Goal: Task Accomplishment & Management: Use online tool/utility

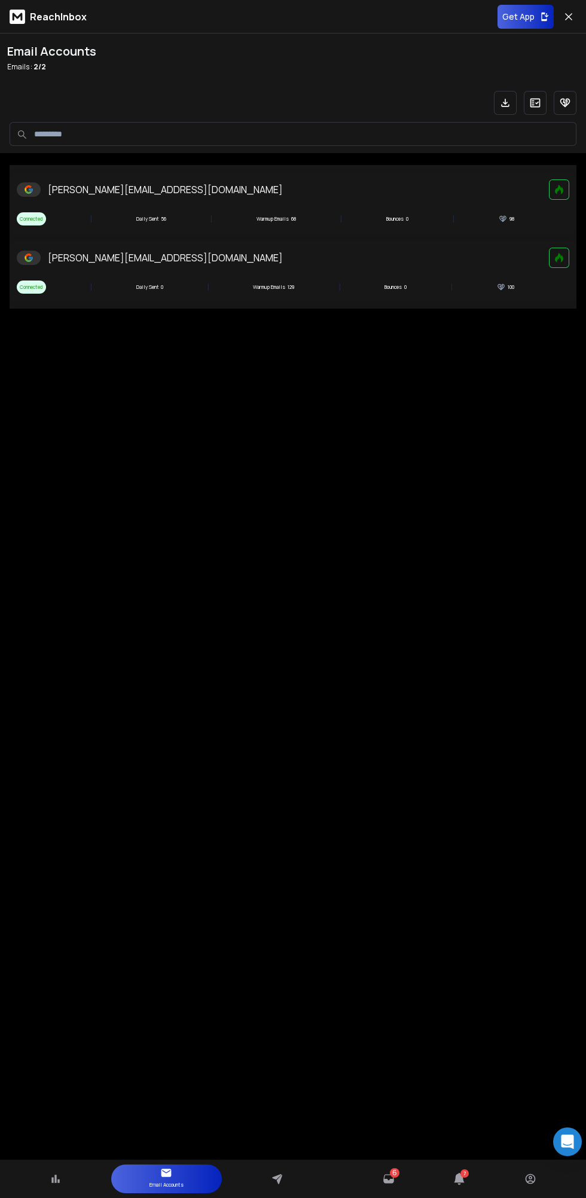
click at [322, 202] on div "[PERSON_NAME][EMAIL_ADDRESS][DOMAIN_NAME] Connected | Daily Sent 56 | Warmup Em…" at bounding box center [293, 202] width 567 height 61
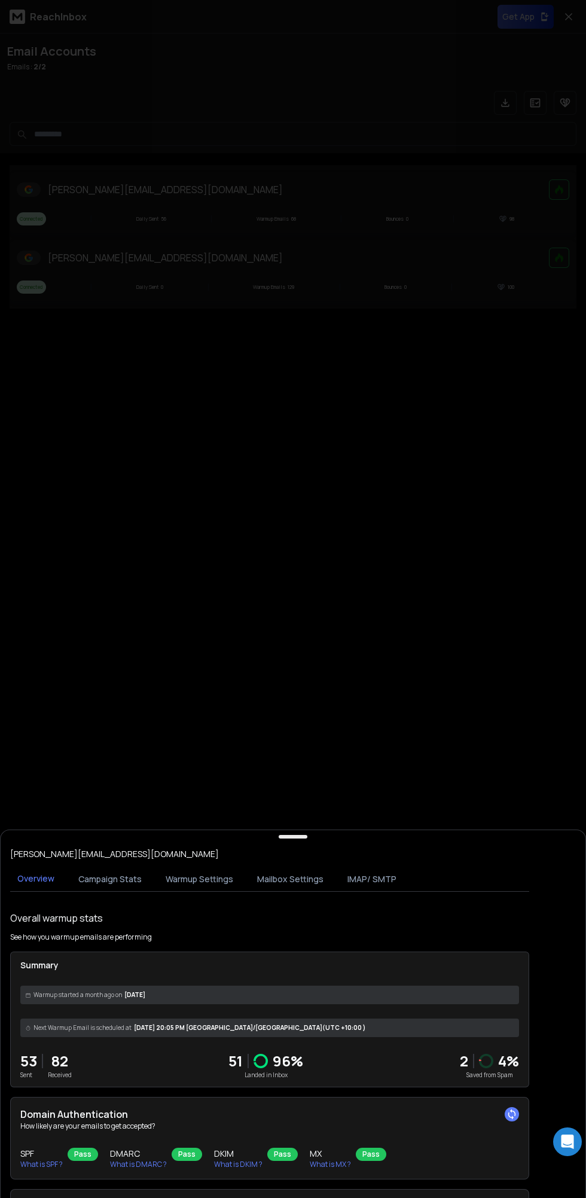
click at [401, 572] on div at bounding box center [293, 599] width 586 height 1198
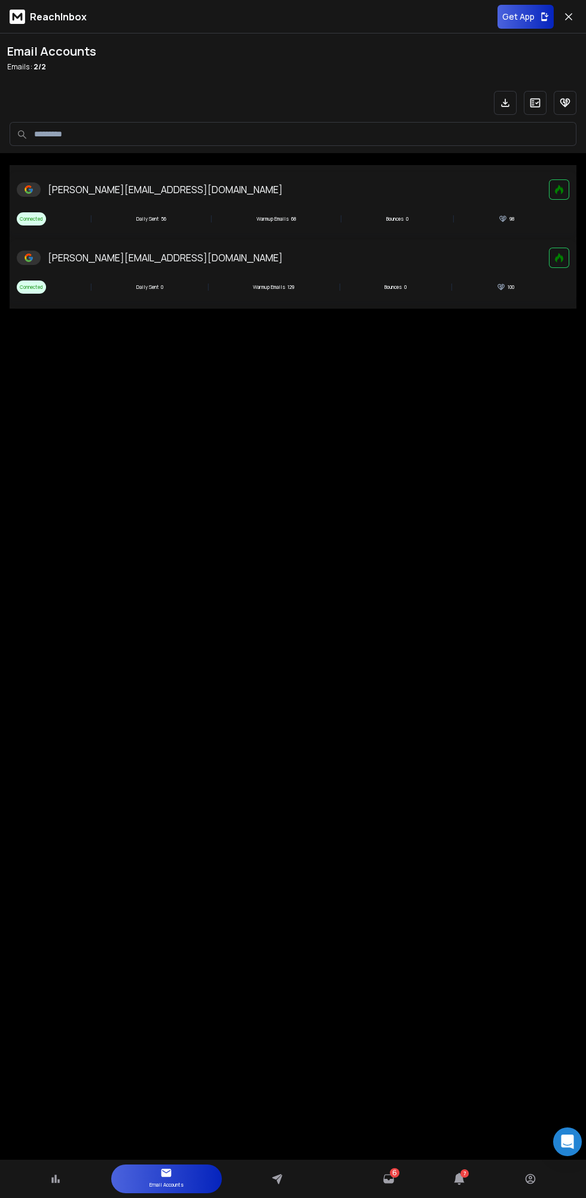
click at [55, 1179] on icon at bounding box center [55, 1178] width 8 height 8
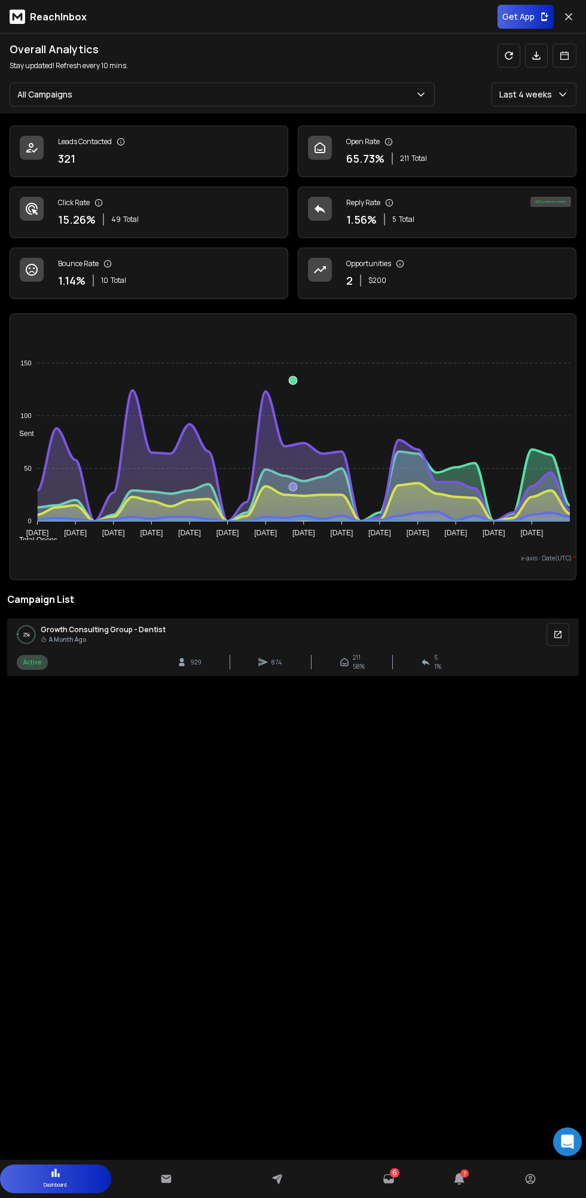
click at [558, 634] on icon at bounding box center [557, 634] width 7 height 7
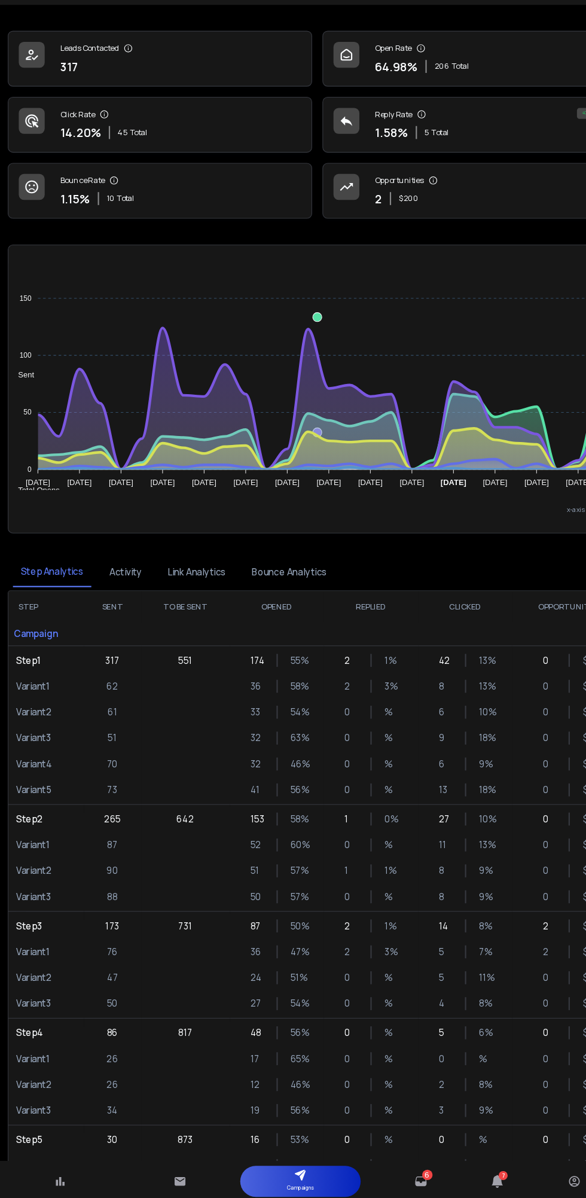
scroll to position [53, 0]
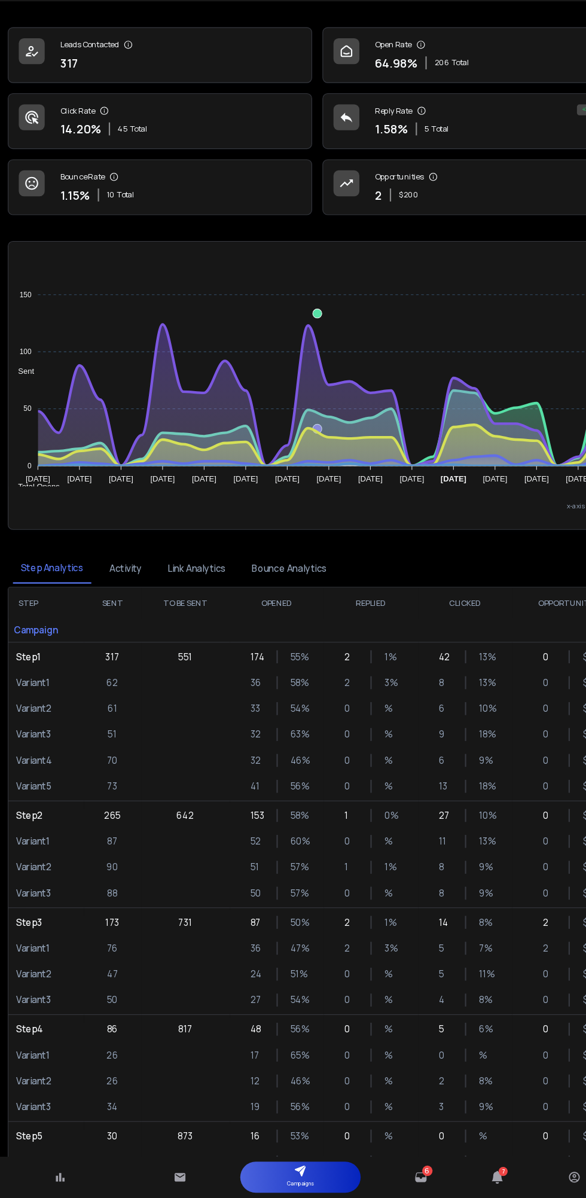
click at [129, 606] on button "Activity" at bounding box center [116, 616] width 44 height 26
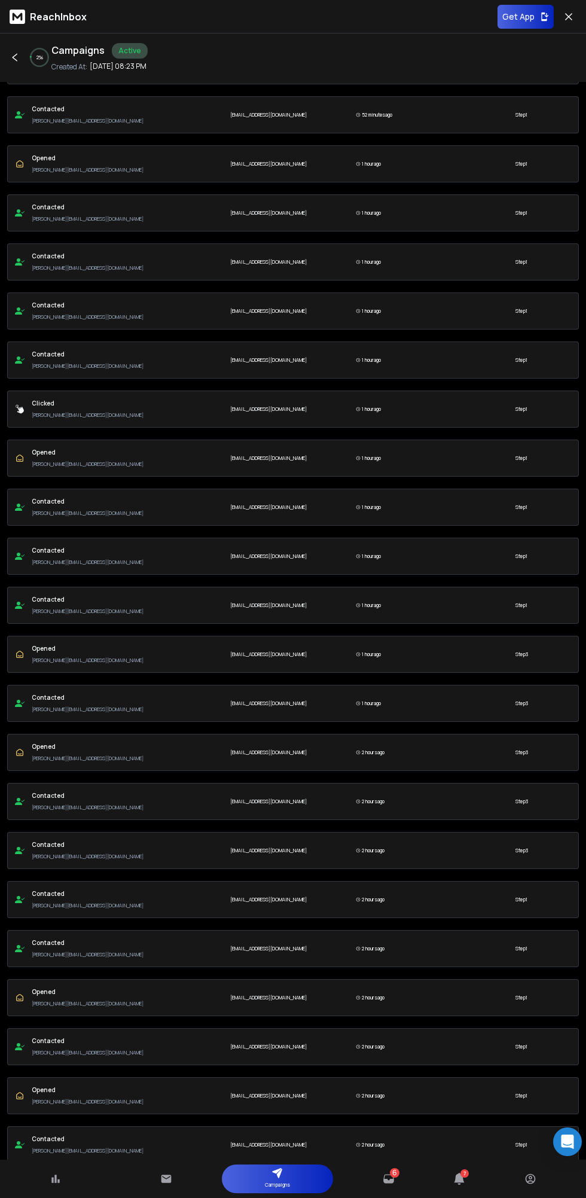
scroll to position [1589, 0]
